Goal: Task Accomplishment & Management: Manage account settings

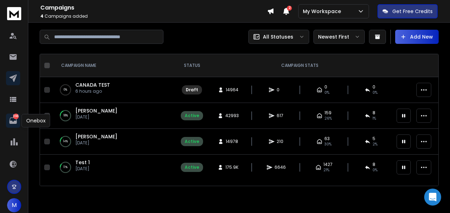
click at [12, 116] on link "396" at bounding box center [13, 121] width 14 height 14
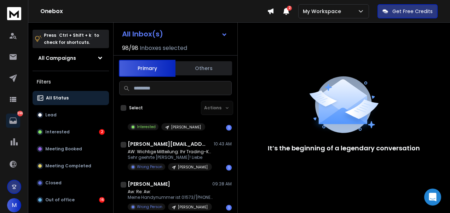
scroll to position [95, 0]
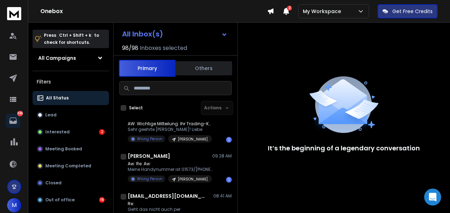
click at [196, 74] on button "Others" at bounding box center [204, 69] width 57 height 16
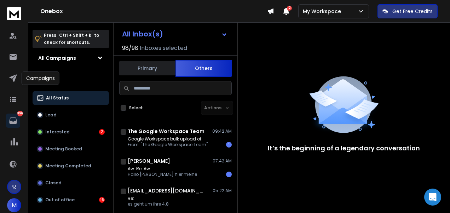
click at [9, 66] on div at bounding box center [14, 58] width 16 height 17
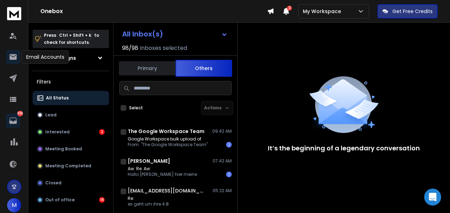
click at [13, 59] on icon at bounding box center [13, 57] width 7 height 6
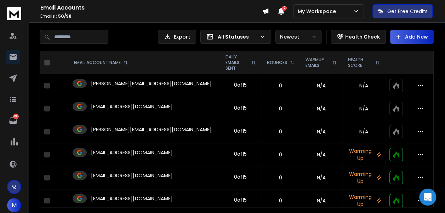
click at [47, 130] on button "button" at bounding box center [47, 132] width 6 height 6
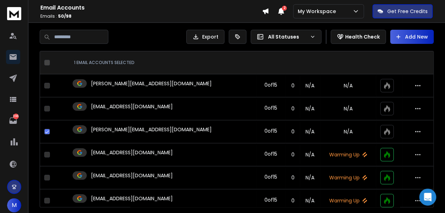
drag, startPoint x: 47, startPoint y: 130, endPoint x: 47, endPoint y: 109, distance: 20.5
click at [47, 86] on button "button" at bounding box center [47, 86] width 6 height 6
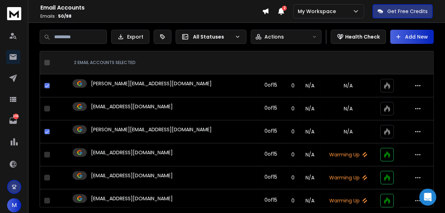
click at [48, 109] on button "button" at bounding box center [47, 109] width 6 height 6
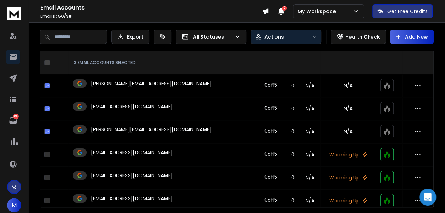
click at [308, 39] on div "Actions" at bounding box center [282, 36] width 54 height 7
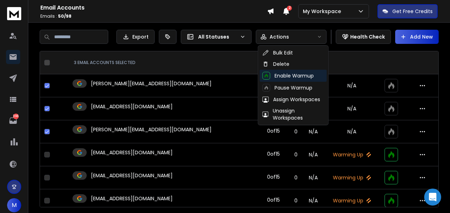
click at [270, 75] on div at bounding box center [267, 76] width 8 height 8
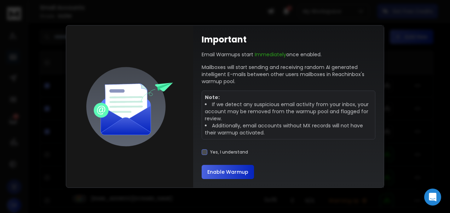
click at [202, 153] on button "Yes, I understand" at bounding box center [205, 152] width 6 height 6
click at [214, 168] on button "Enable Warmup" at bounding box center [228, 172] width 52 height 14
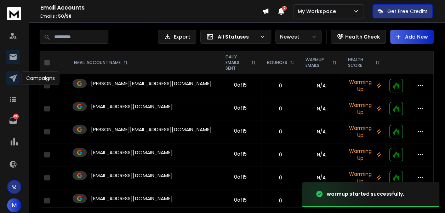
click at [10, 78] on icon at bounding box center [13, 78] width 8 height 8
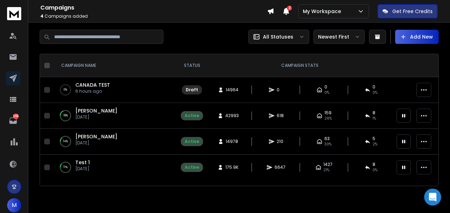
click at [81, 108] on span "[PERSON_NAME]" at bounding box center [96, 110] width 42 height 7
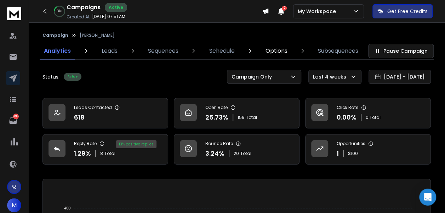
click at [287, 48] on link "Options" at bounding box center [276, 50] width 30 height 17
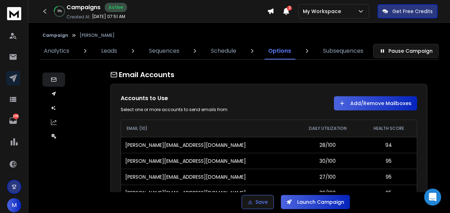
scroll to position [36, 0]
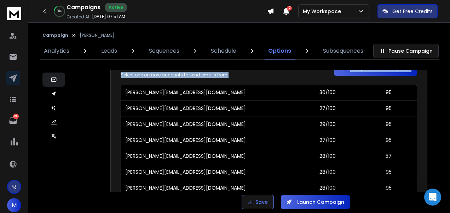
drag, startPoint x: 447, startPoint y: 74, endPoint x: 442, endPoint y: 98, distance: 24.9
click at [442, 80] on div "Campaign Thomas Analytics Leads Sequences Schedule Options Subsequences Pause C…" at bounding box center [239, 51] width 422 height 57
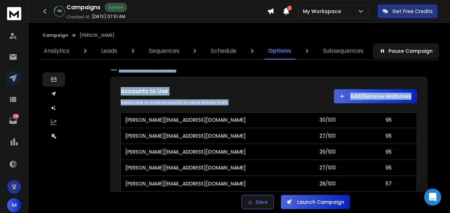
scroll to position [0, 0]
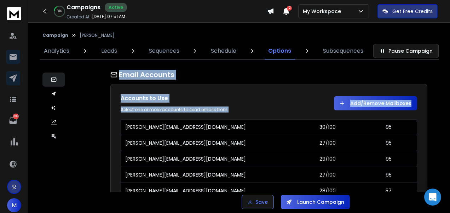
click at [7, 56] on link at bounding box center [13, 57] width 14 height 14
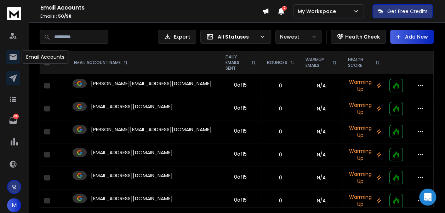
click at [10, 85] on link at bounding box center [13, 78] width 14 height 14
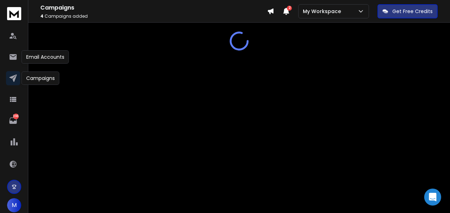
click at [8, 85] on link at bounding box center [13, 78] width 14 height 14
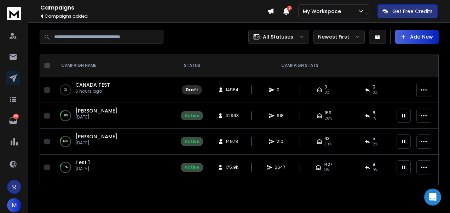
click at [88, 171] on p "[DATE]" at bounding box center [82, 169] width 15 height 6
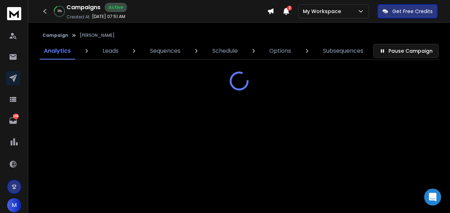
click at [297, 53] on div "Analytics Leads Sequences Schedule Options Subsequences" at bounding box center [204, 50] width 328 height 17
click at [288, 52] on p "Options" at bounding box center [280, 51] width 22 height 8
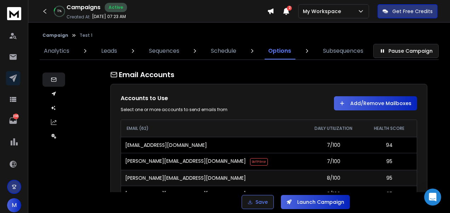
click at [194, 181] on td "[PERSON_NAME][EMAIL_ADDRESS][DOMAIN_NAME]" at bounding box center [213, 178] width 184 height 16
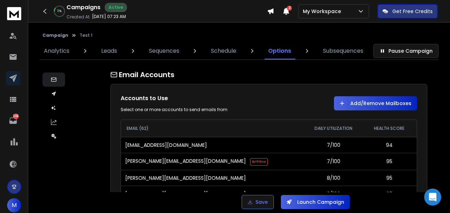
drag, startPoint x: 177, startPoint y: 177, endPoint x: 167, endPoint y: 103, distance: 75.0
click at [167, 103] on div "Accounts to Use Select one or more accounts to send emails from" at bounding box center [191, 103] width 141 height 18
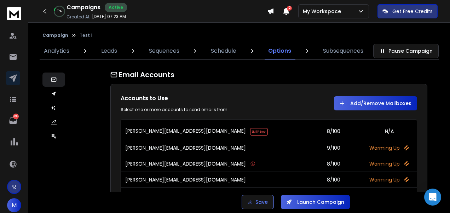
scroll to position [510, 0]
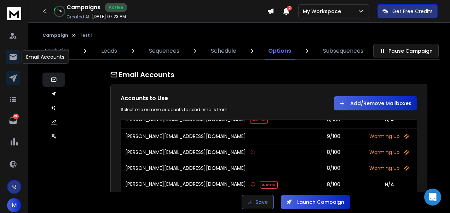
click at [13, 62] on link at bounding box center [13, 57] width 14 height 14
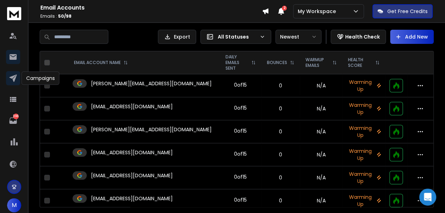
click at [14, 73] on link at bounding box center [13, 78] width 14 height 14
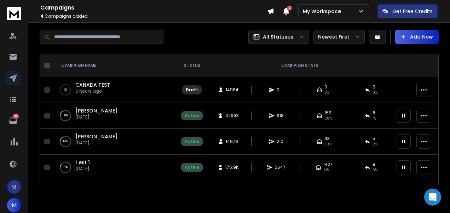
click at [97, 119] on p "[DATE]" at bounding box center [96, 117] width 42 height 6
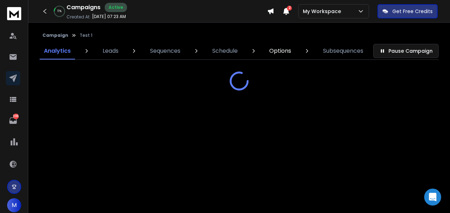
click at [281, 50] on p "Options" at bounding box center [280, 51] width 22 height 8
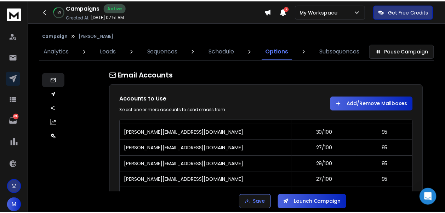
scroll to position [34, 0]
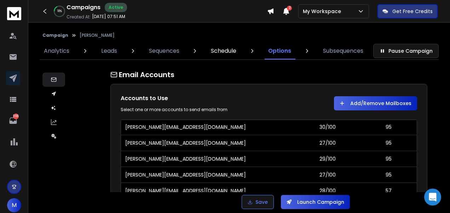
click at [231, 52] on p "Schedule" at bounding box center [223, 51] width 25 height 8
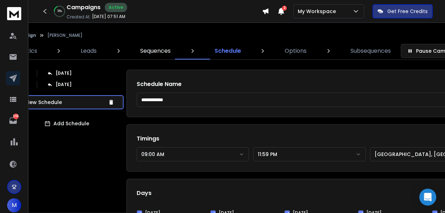
click at [165, 53] on p "Sequences" at bounding box center [155, 51] width 30 height 8
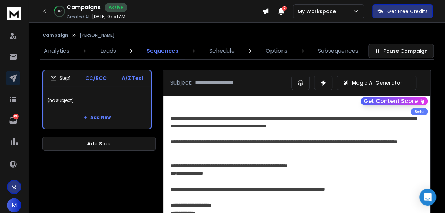
scroll to position [61, 0]
click at [187, 176] on div "**********" at bounding box center [294, 165] width 248 height 24
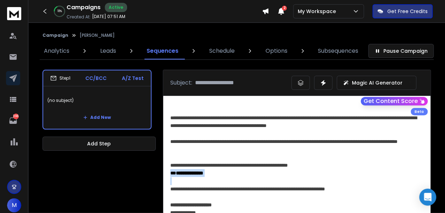
copy div "**********"
click at [10, 57] on icon at bounding box center [13, 57] width 7 height 6
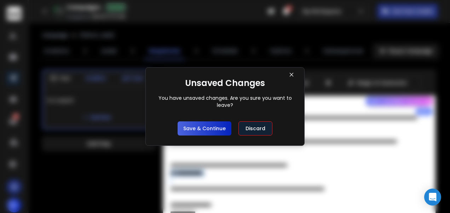
click at [248, 125] on button "Discard" at bounding box center [256, 128] width 34 height 14
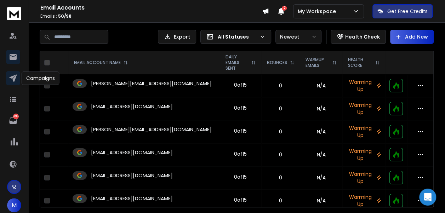
click at [18, 75] on link at bounding box center [13, 78] width 14 height 14
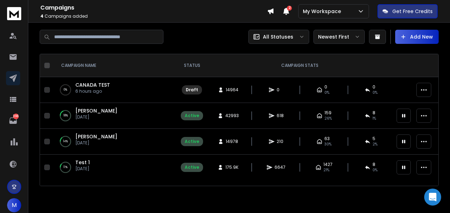
click at [90, 82] on span "CANADA TEST" at bounding box center [92, 84] width 35 height 7
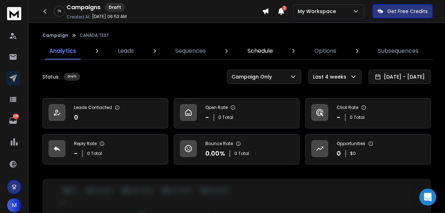
click at [266, 51] on p "Schedule" at bounding box center [259, 51] width 25 height 8
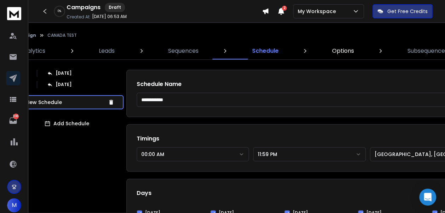
click at [332, 55] on p "Options" at bounding box center [343, 51] width 22 height 8
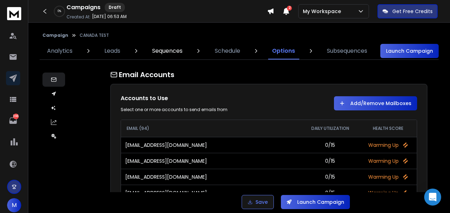
click at [176, 49] on p "Sequences" at bounding box center [167, 51] width 30 height 8
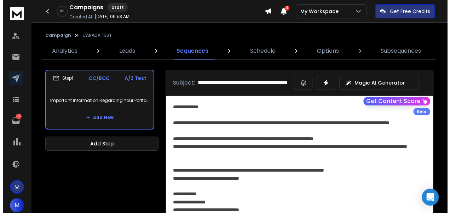
scroll to position [5, 0]
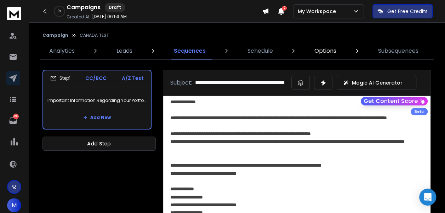
click at [310, 52] on link "Options" at bounding box center [325, 50] width 30 height 17
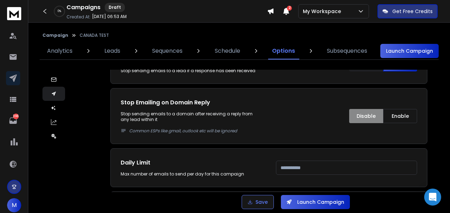
scroll to position [268, 0]
click at [280, 166] on input "***" at bounding box center [346, 167] width 141 height 14
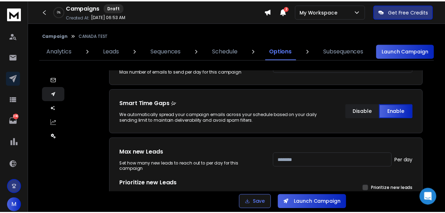
scroll to position [372, 0]
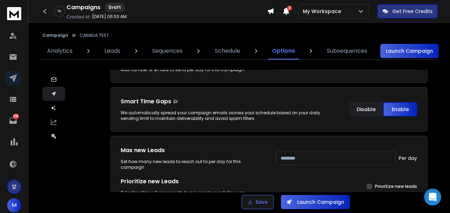
type input "***"
click at [327, 151] on input "***" at bounding box center [336, 158] width 120 height 14
click at [335, 146] on div "Max new Leads Set how many new leads to reach out to per day for this campaign …" at bounding box center [269, 158] width 297 height 24
click at [329, 151] on input "***" at bounding box center [336, 158] width 120 height 14
click at [326, 156] on input "***" at bounding box center [336, 158] width 120 height 14
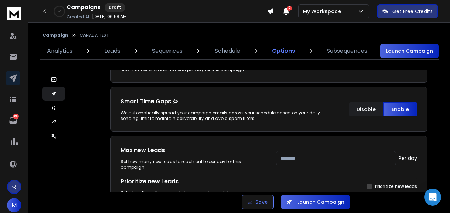
type input "*"
type input "***"
click at [244, 202] on button "Save" at bounding box center [258, 202] width 32 height 14
click at [110, 48] on p "Leads" at bounding box center [112, 51] width 16 height 8
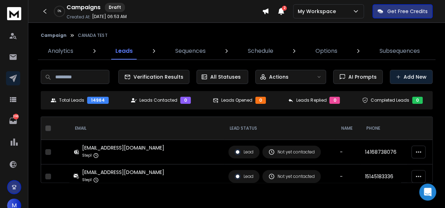
click at [422, 75] on button "Add New" at bounding box center [411, 77] width 43 height 14
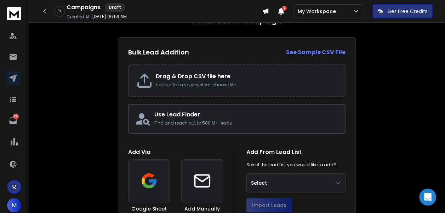
scroll to position [35, 0]
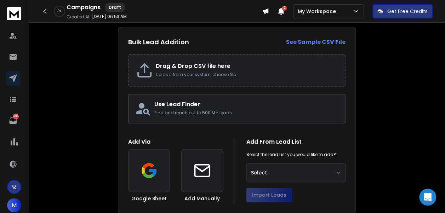
click at [326, 173] on button "Select" at bounding box center [295, 172] width 99 height 19
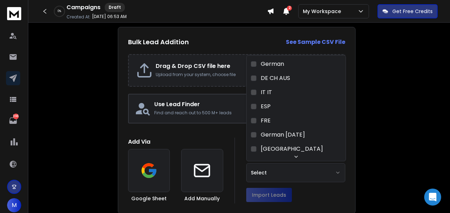
click at [252, 93] on button "button" at bounding box center [254, 93] width 6 height 6
click at [251, 102] on div "ESP" at bounding box center [294, 106] width 92 height 14
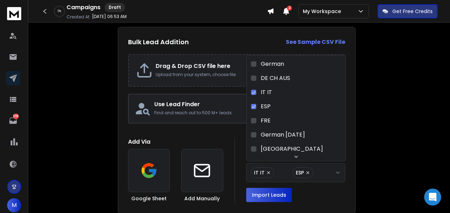
click at [253, 120] on button "button" at bounding box center [254, 121] width 6 height 6
click at [295, 155] on icon at bounding box center [296, 157] width 6 height 6
click at [269, 195] on button "Import Leads" at bounding box center [269, 195] width 46 height 14
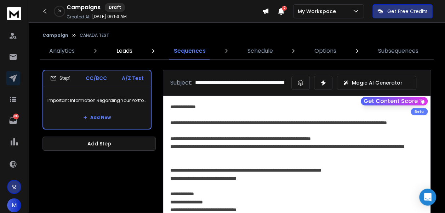
click at [116, 54] on p "Leads" at bounding box center [124, 51] width 16 height 8
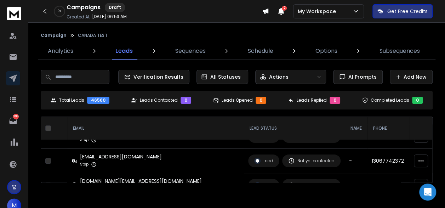
scroll to position [67, 0]
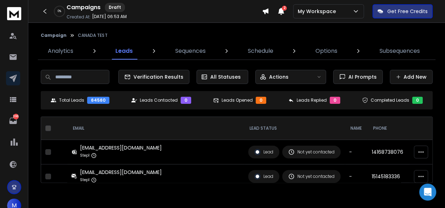
click at [92, 101] on div "64560" at bounding box center [98, 100] width 22 height 7
click at [315, 56] on link "Options" at bounding box center [326, 50] width 30 height 17
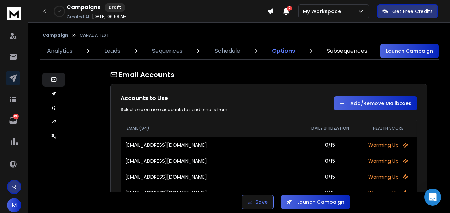
click at [331, 47] on p "Subsequences" at bounding box center [347, 51] width 40 height 8
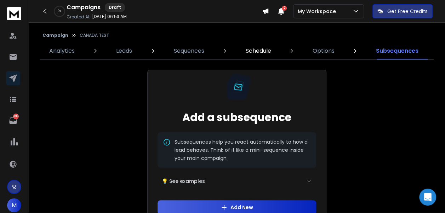
click at [264, 46] on link "Schedule" at bounding box center [258, 50] width 34 height 17
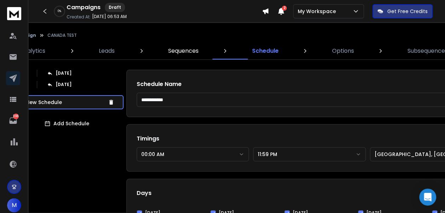
click at [188, 56] on link "Sequences" at bounding box center [183, 50] width 39 height 17
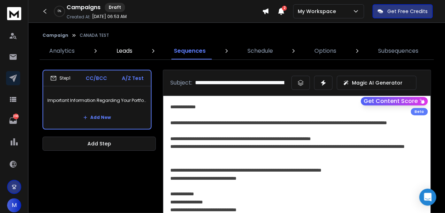
click at [130, 53] on p "Leads" at bounding box center [124, 51] width 16 height 8
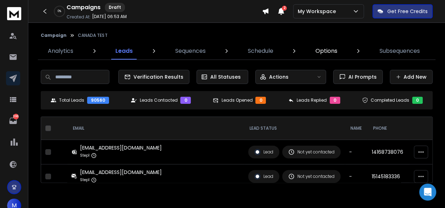
click at [318, 50] on p "Options" at bounding box center [326, 51] width 22 height 8
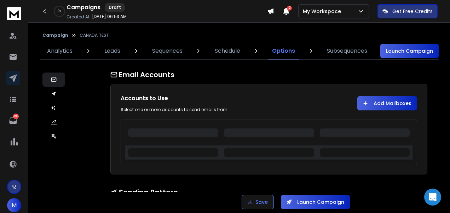
click at [318, 54] on div "Analytics Leads Sequences Schedule Options Subsequences" at bounding box center [207, 50] width 335 height 17
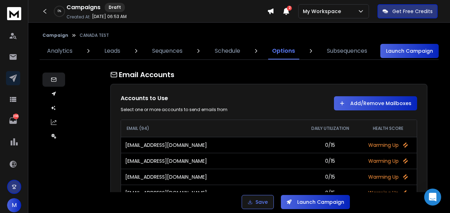
click at [321, 206] on button "Launch Campaign" at bounding box center [315, 202] width 69 height 14
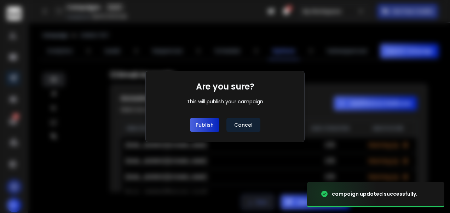
click at [205, 119] on button "Publish" at bounding box center [204, 125] width 29 height 14
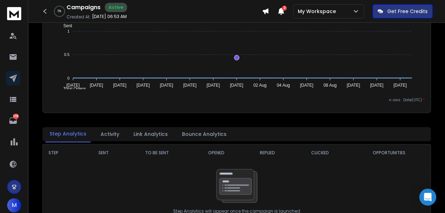
scroll to position [244, 0]
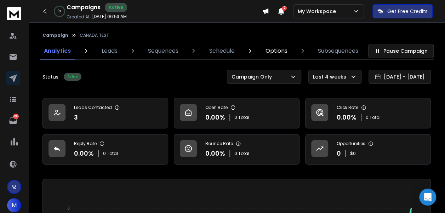
click at [283, 53] on p "Options" at bounding box center [276, 51] width 22 height 8
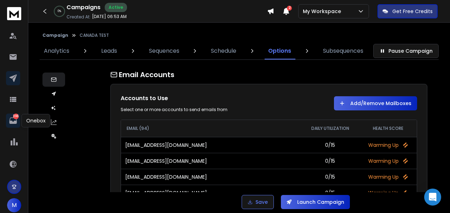
click at [12, 121] on icon at bounding box center [13, 120] width 8 height 8
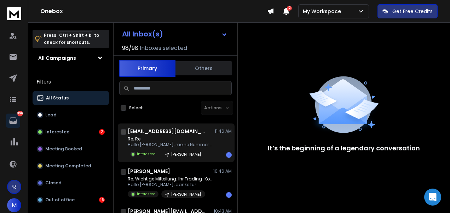
click at [135, 137] on p "Re: Re:" at bounding box center [170, 139] width 85 height 6
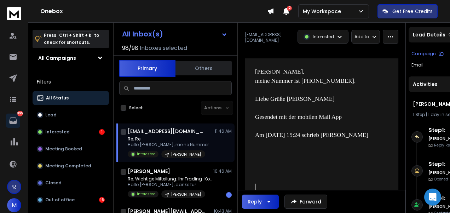
scroll to position [92, 0]
click at [12, 74] on icon at bounding box center [13, 78] width 8 height 8
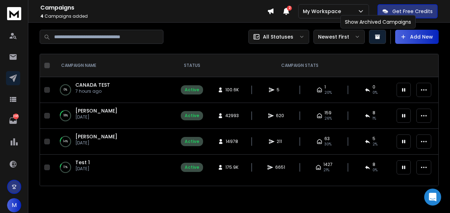
click at [378, 41] on button at bounding box center [377, 37] width 17 height 14
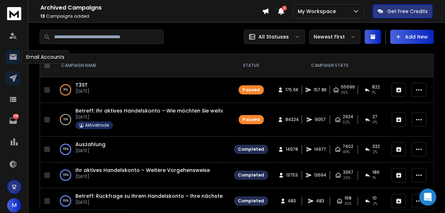
click at [18, 59] on link at bounding box center [13, 57] width 14 height 14
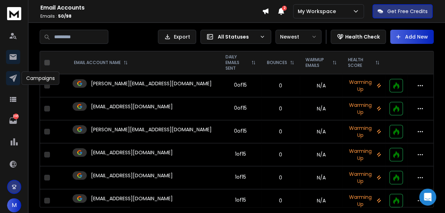
click at [19, 79] on link at bounding box center [13, 78] width 14 height 14
